Goal: Task Accomplishment & Management: Manage account settings

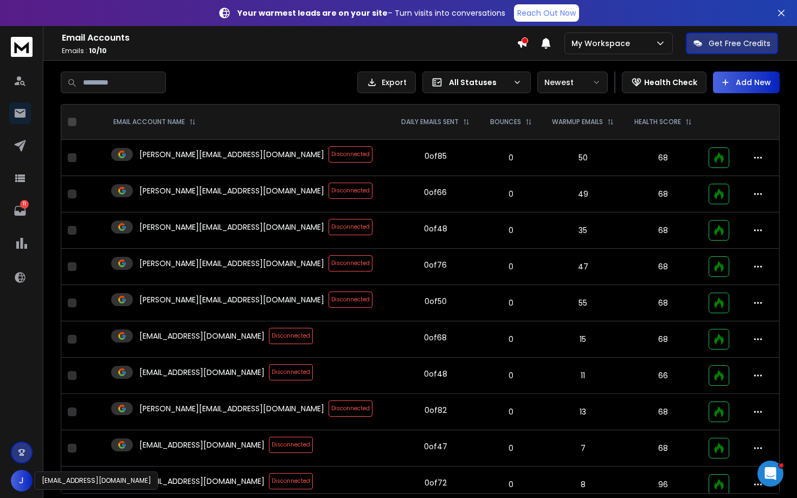
click at [17, 481] on span "J" at bounding box center [22, 481] width 22 height 22
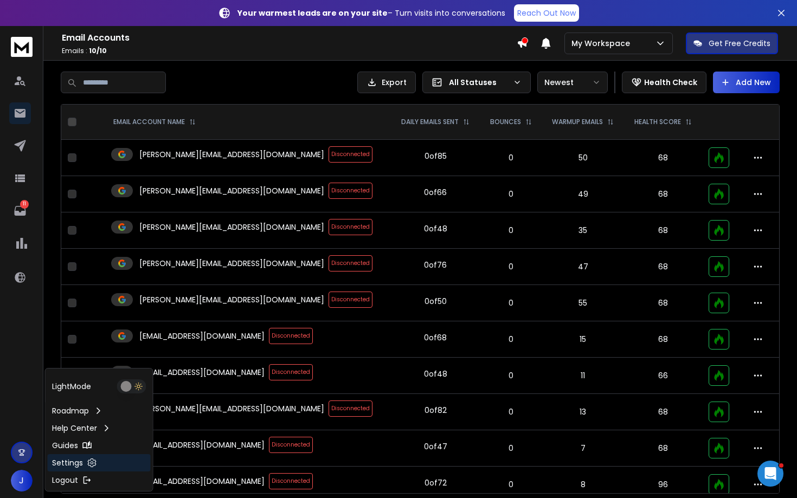
click at [80, 463] on p "Settings" at bounding box center [67, 462] width 31 height 11
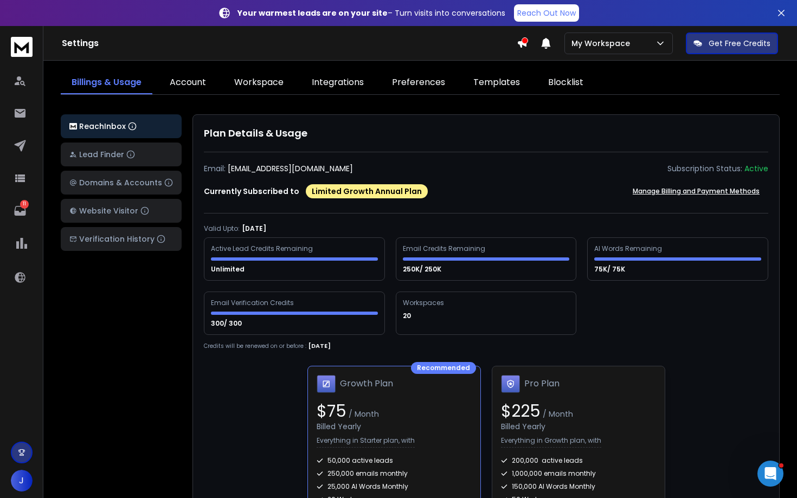
click at [638, 190] on p "Manage Billing and Payment Methods" at bounding box center [695, 191] width 127 height 9
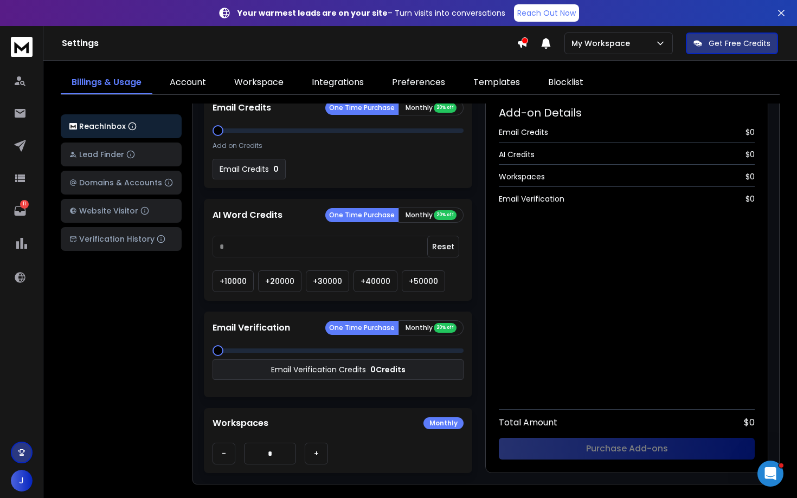
scroll to position [45, 0]
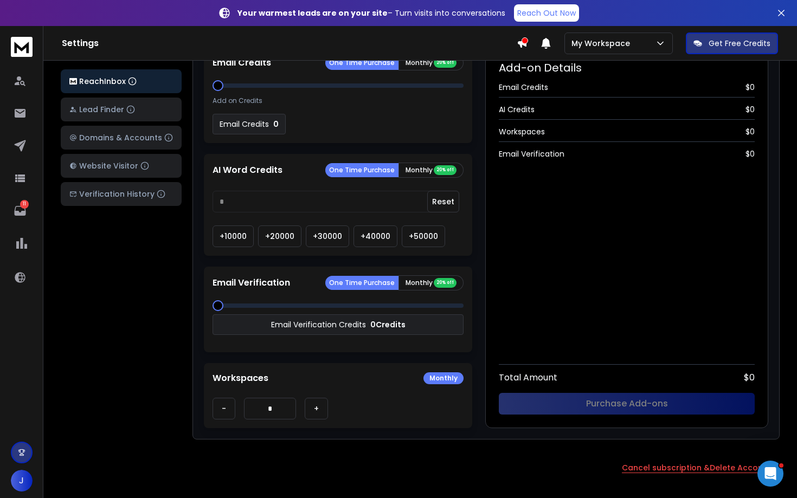
click at [664, 464] on button "Cancel subscription & Delete Account" at bounding box center [696, 468] width 166 height 22
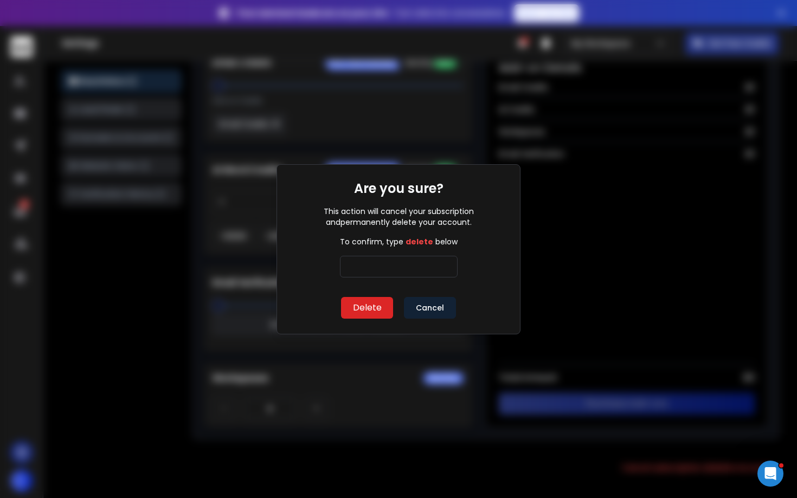
click at [376, 274] on input at bounding box center [399, 267] width 118 height 22
type input "******"
click at [366, 306] on button "Delete" at bounding box center [367, 308] width 52 height 22
